Goal: Navigation & Orientation: Find specific page/section

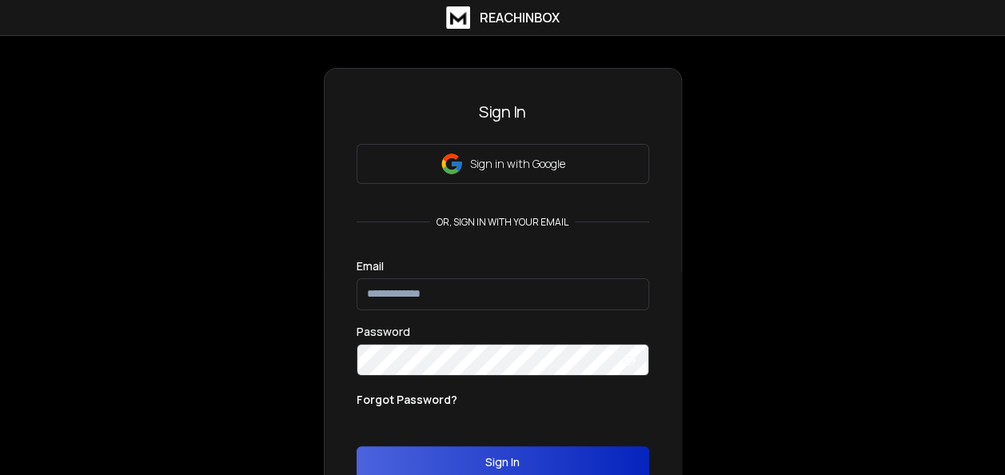
click at [559, 91] on button "Later" at bounding box center [554, 103] width 72 height 40
click at [649, 288] on nordpass-icon at bounding box center [649, 294] width 0 height 32
click at [0, 474] on nordpass-autofill-portal at bounding box center [0, 475] width 0 height 0
type input "**********"
click at [529, 451] on button "Sign In" at bounding box center [503, 462] width 293 height 32
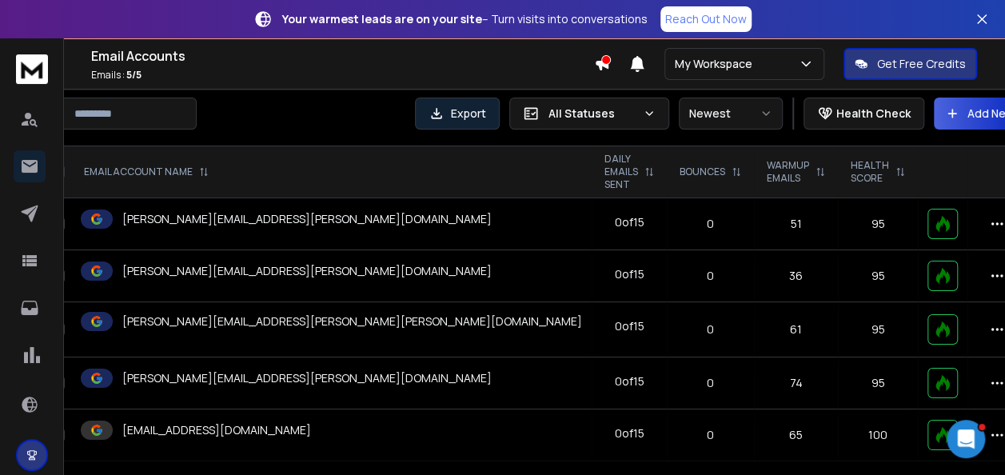
scroll to position [10, 0]
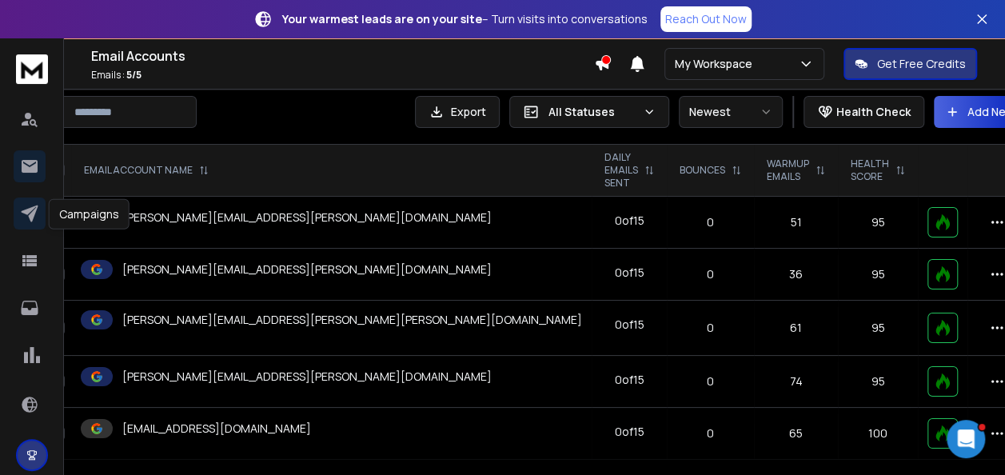
click at [34, 203] on link at bounding box center [30, 213] width 32 height 32
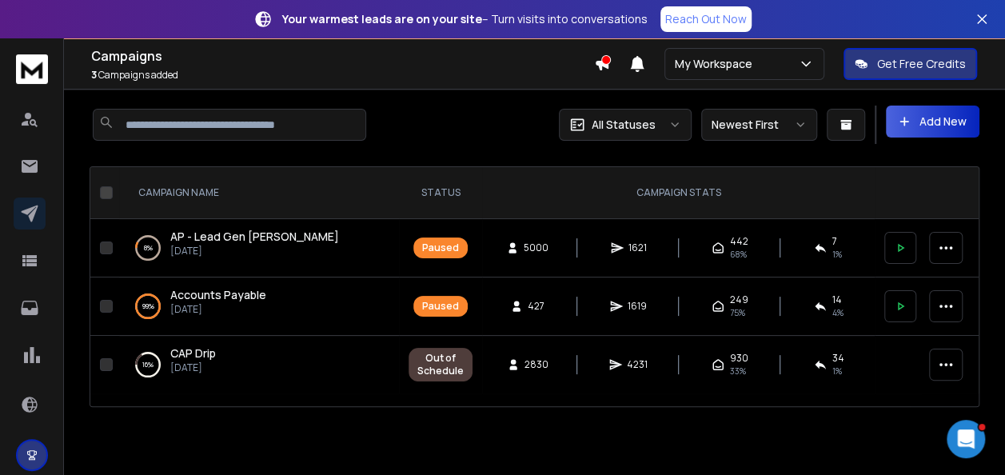
click at [213, 235] on span "AP - Lead Gen [PERSON_NAME]" at bounding box center [254, 236] width 169 height 15
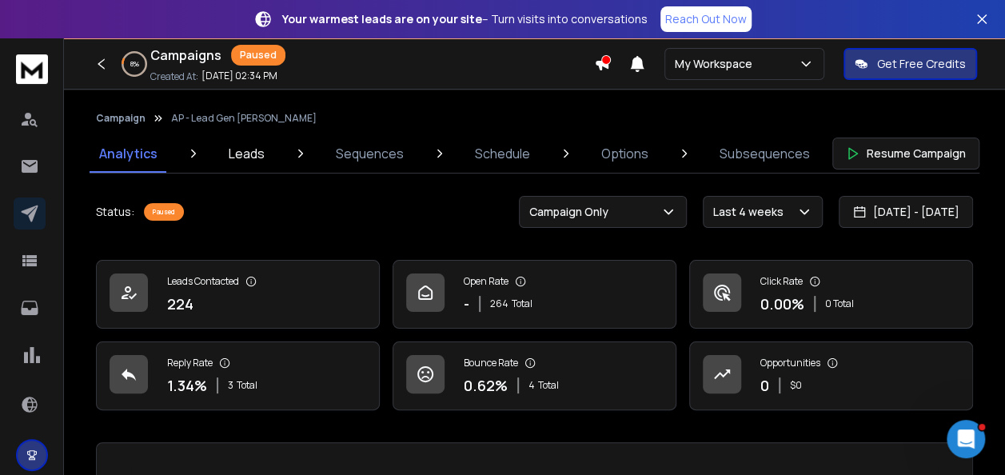
click at [259, 150] on p "Leads" at bounding box center [247, 153] width 36 height 19
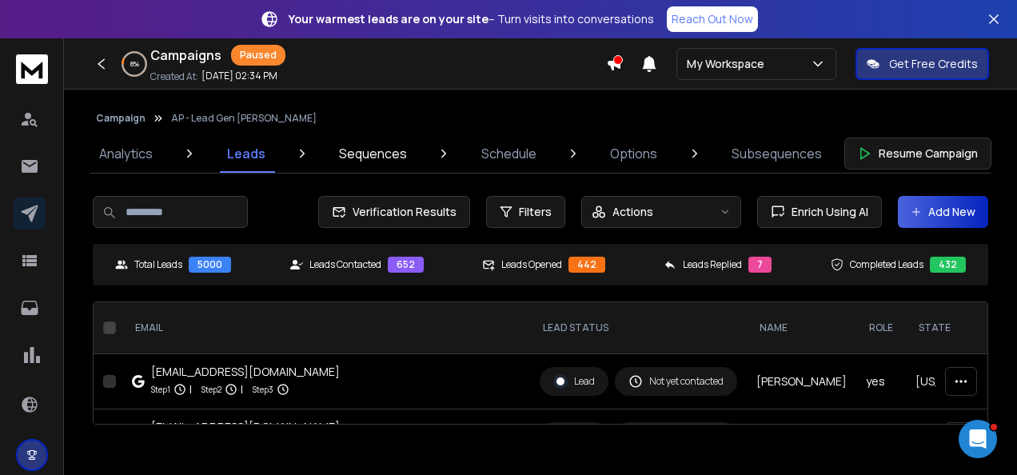
click at [387, 150] on p "Sequences" at bounding box center [373, 153] width 68 height 19
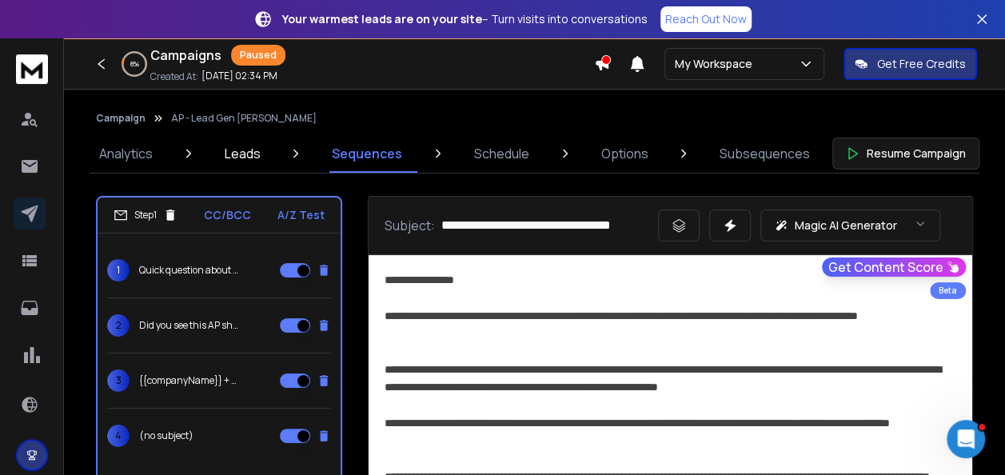
click at [235, 148] on p "Leads" at bounding box center [243, 153] width 36 height 19
